Goal: Communication & Community: Answer question/provide support

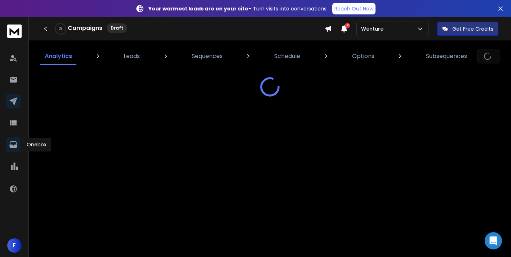
click at [11, 146] on icon at bounding box center [13, 144] width 8 height 6
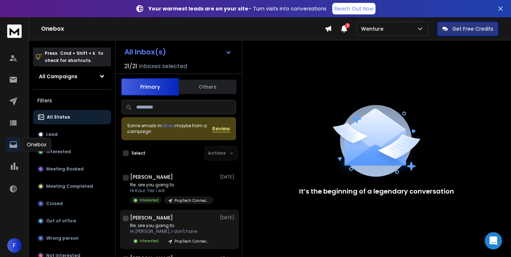
click at [207, 220] on div "[PERSON_NAME] [DATE]" at bounding box center [183, 217] width 106 height 7
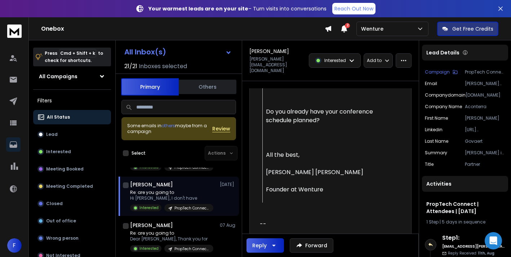
scroll to position [28, 0]
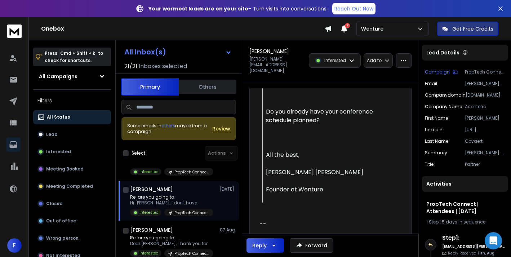
click at [189, 196] on p "Re: are you going to" at bounding box center [171, 197] width 83 height 6
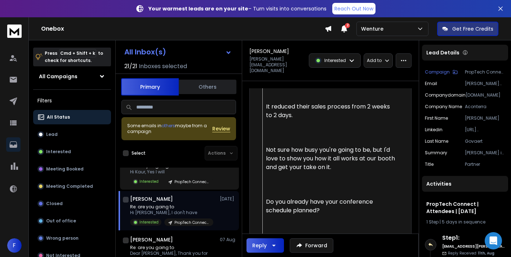
scroll to position [0, 0]
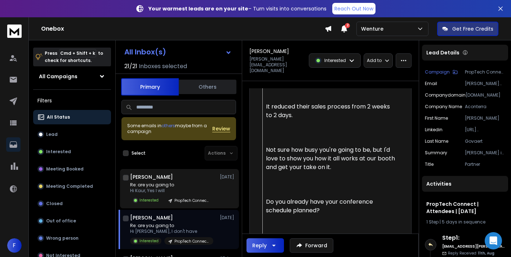
click at [210, 183] on p "Re: are you going to" at bounding box center [171, 185] width 83 height 6
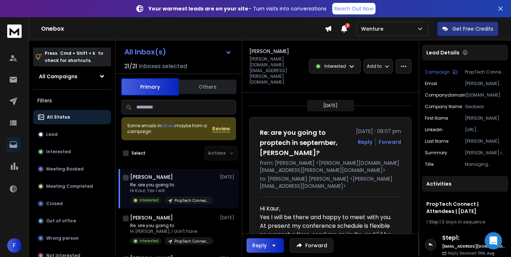
drag, startPoint x: 276, startPoint y: 140, endPoint x: 311, endPoint y: 141, distance: 35.0
click at [311, 159] on p "from: [PERSON_NAME] <[PERSON_NAME][DOMAIN_NAME][EMAIL_ADDRESS][PERSON_NAME][DOM…" at bounding box center [330, 166] width 141 height 14
drag, startPoint x: 311, startPoint y: 140, endPoint x: 282, endPoint y: 94, distance: 54.5
click at [274, 159] on p "from: [PERSON_NAME] <[PERSON_NAME][DOMAIN_NAME][EMAIL_ADDRESS][PERSON_NAME][DOM…" at bounding box center [330, 166] width 141 height 14
copy p "[PERSON_NAME]"
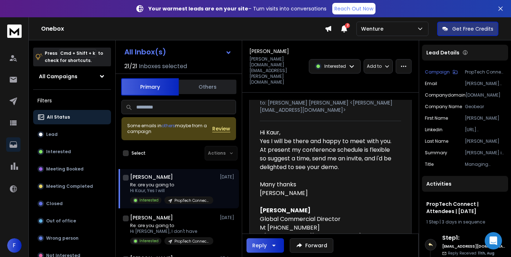
scroll to position [65, 0]
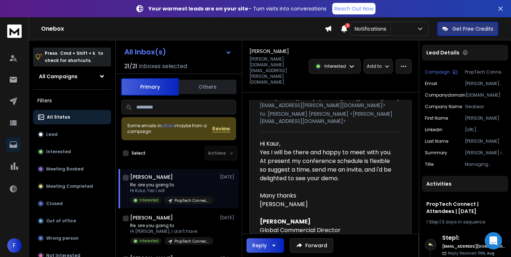
click at [347, 28] on icon at bounding box center [343, 28] width 7 height 7
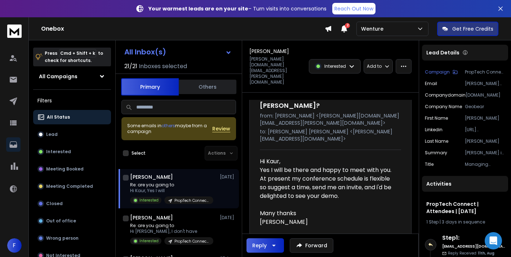
scroll to position [50, 0]
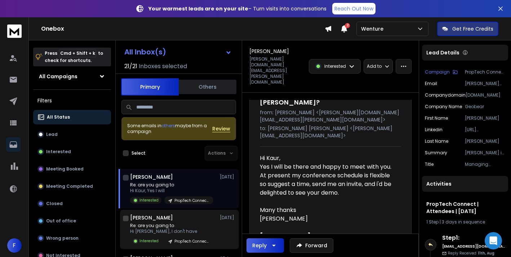
click at [201, 220] on div "[PERSON_NAME] [DATE]" at bounding box center [183, 217] width 106 height 7
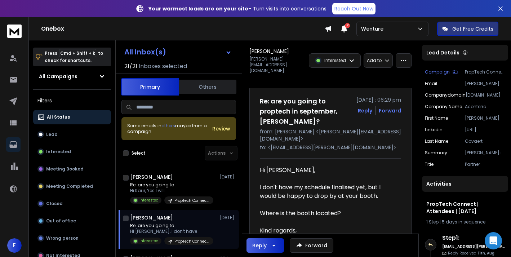
scroll to position [0, 0]
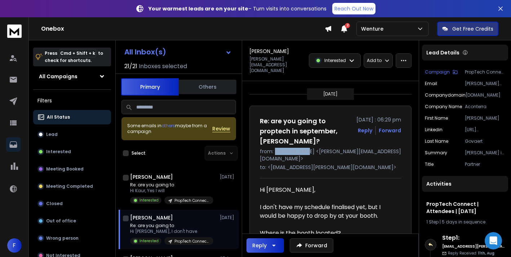
drag, startPoint x: 280, startPoint y: 140, endPoint x: 304, endPoint y: 127, distance: 27.1
click at [304, 148] on p "from: [PERSON_NAME] <[PERSON_NAME][EMAIL_ADDRESS][DOMAIN_NAME]>" at bounding box center [330, 155] width 141 height 14
copy p "[PERSON_NAME]"
click at [206, 214] on div "[PERSON_NAME] [DATE]" at bounding box center [183, 217] width 106 height 7
